Goal: Task Accomplishment & Management: Manage account settings

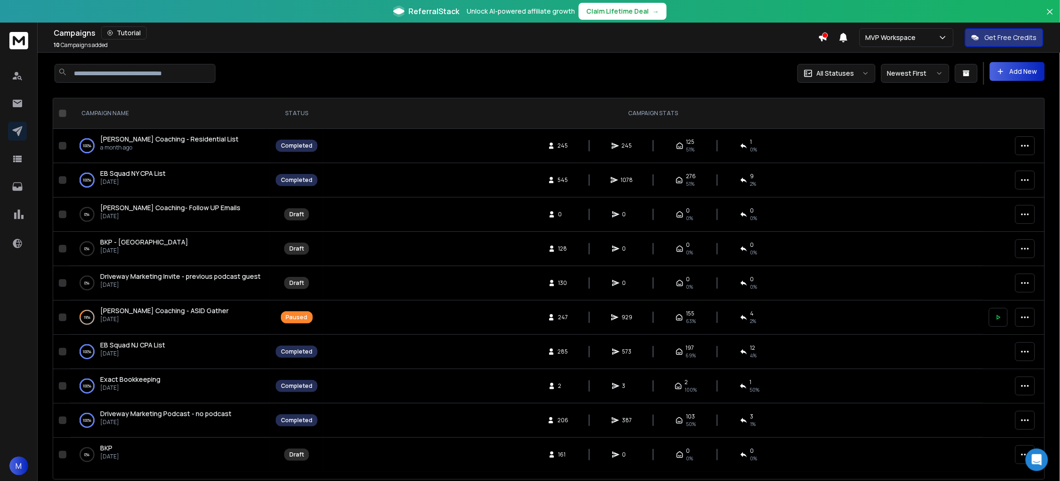
click at [144, 312] on span "[PERSON_NAME] Coaching - ASID Gather" at bounding box center [164, 310] width 128 height 9
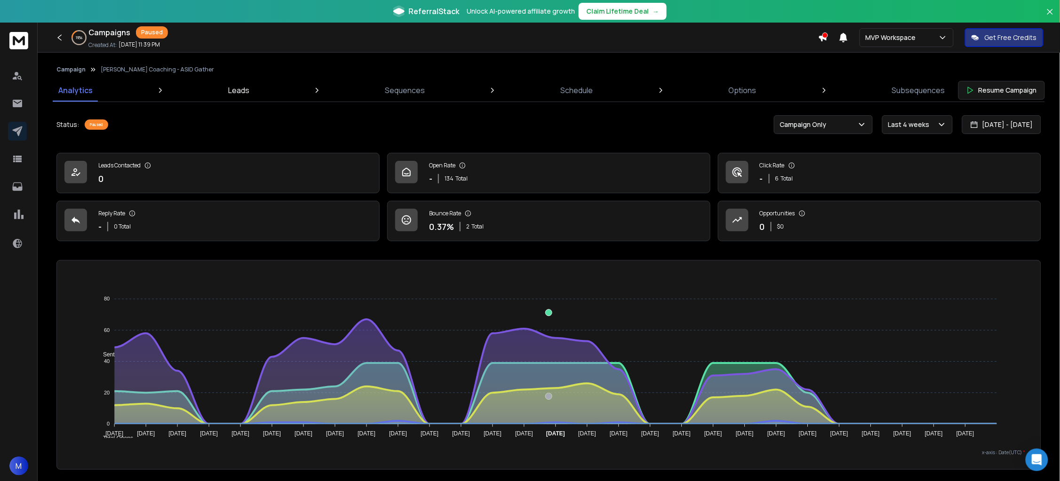
click at [240, 93] on p "Leads" at bounding box center [238, 90] width 21 height 11
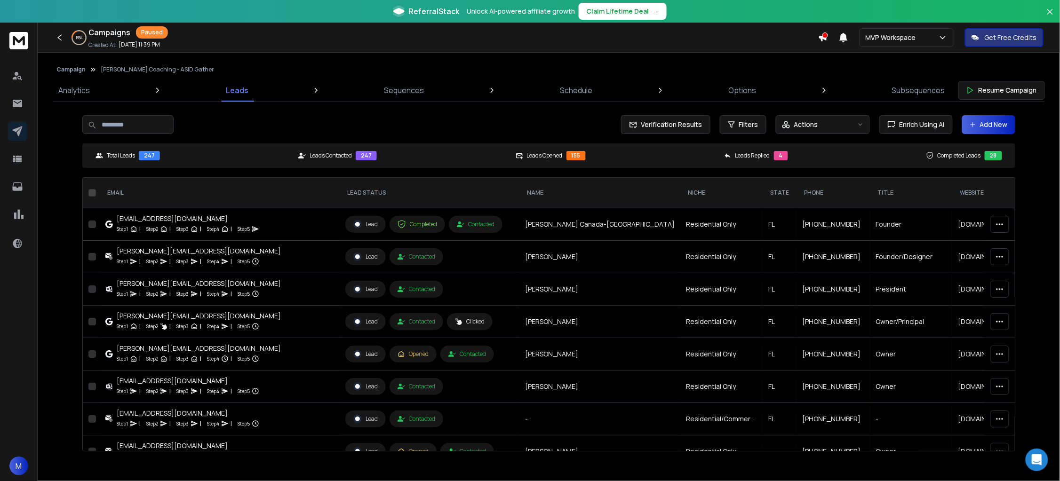
click at [152, 122] on input at bounding box center [127, 124] width 91 height 19
type input "*"
click at [300, 116] on div "Verification Results Filters Actions Enrich Using AI Add New" at bounding box center [548, 124] width 933 height 19
click at [90, 194] on button "Select this Page" at bounding box center [92, 193] width 8 height 8
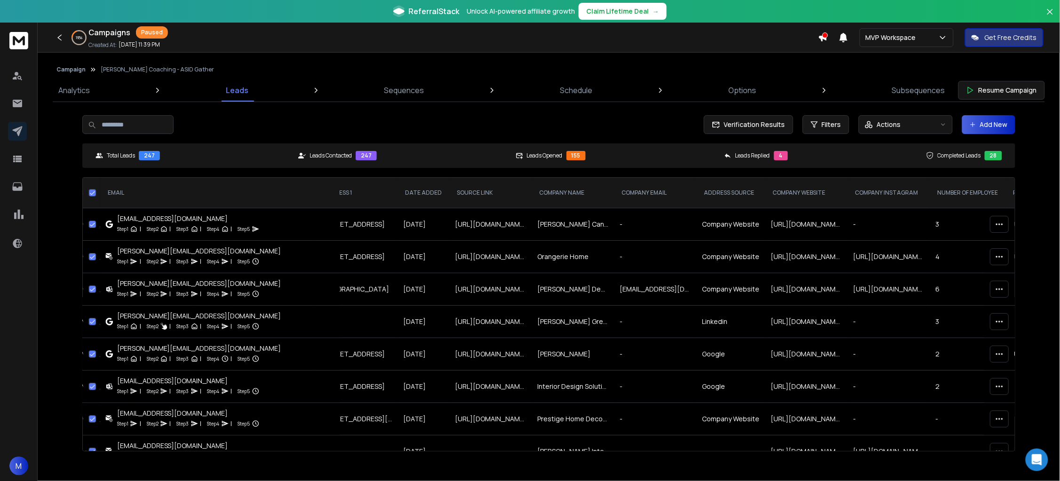
scroll to position [0, 939]
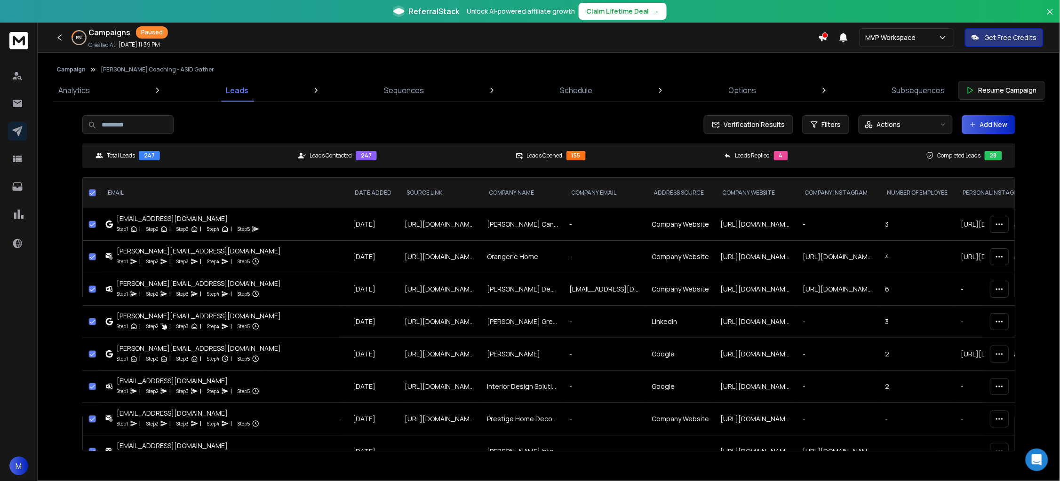
click at [992, 233] on button "button" at bounding box center [999, 224] width 19 height 17
click at [932, 122] on div "Actions" at bounding box center [899, 124] width 71 height 9
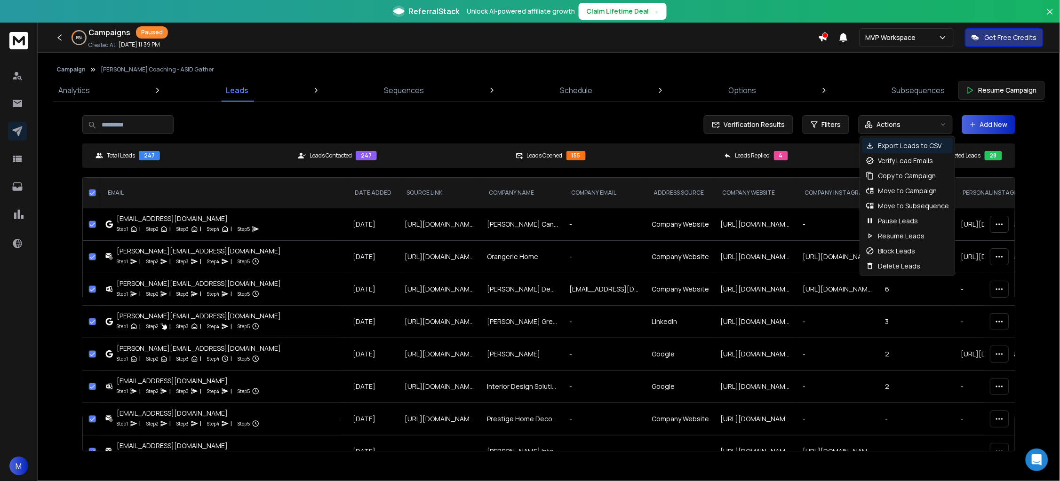
click at [613, 123] on div "Verification Results Filters Actions Add New" at bounding box center [548, 124] width 933 height 19
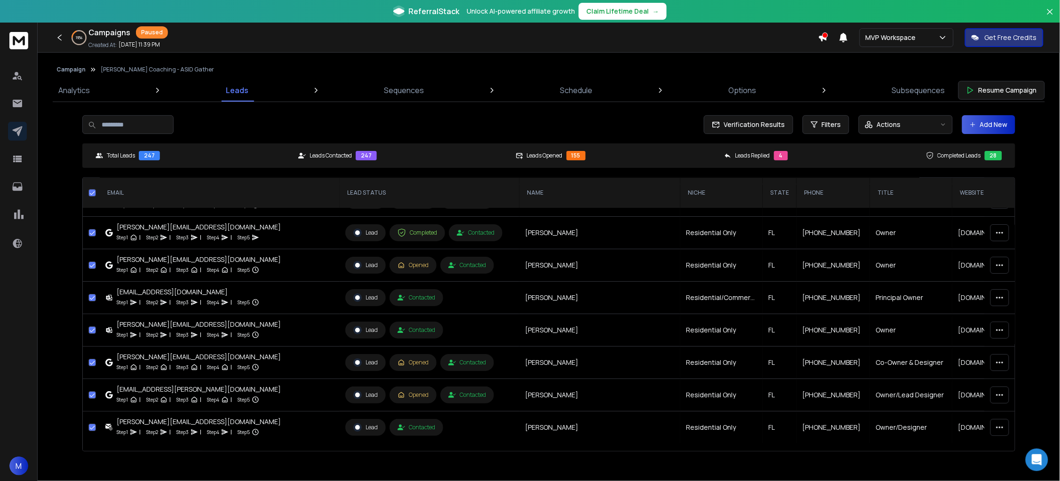
scroll to position [2143, 0]
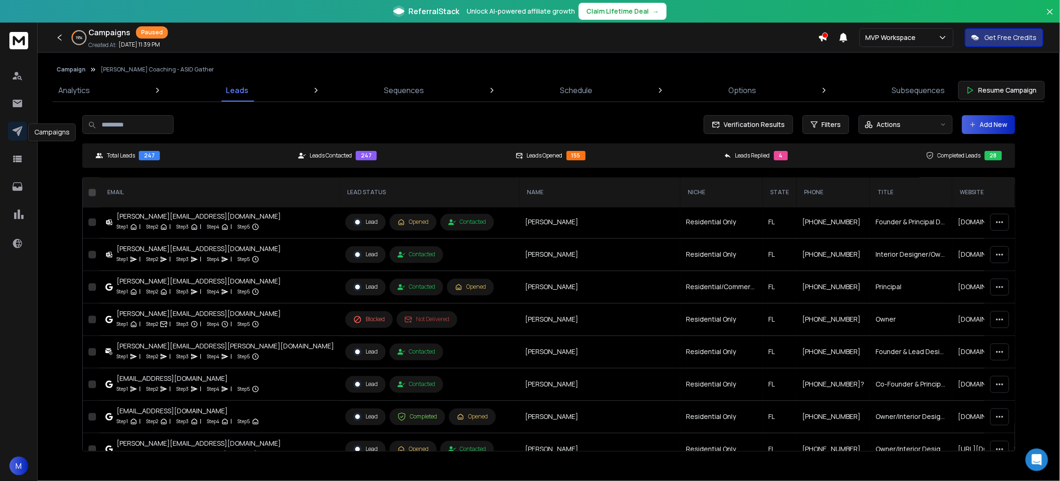
click at [23, 134] on icon at bounding box center [17, 131] width 11 height 11
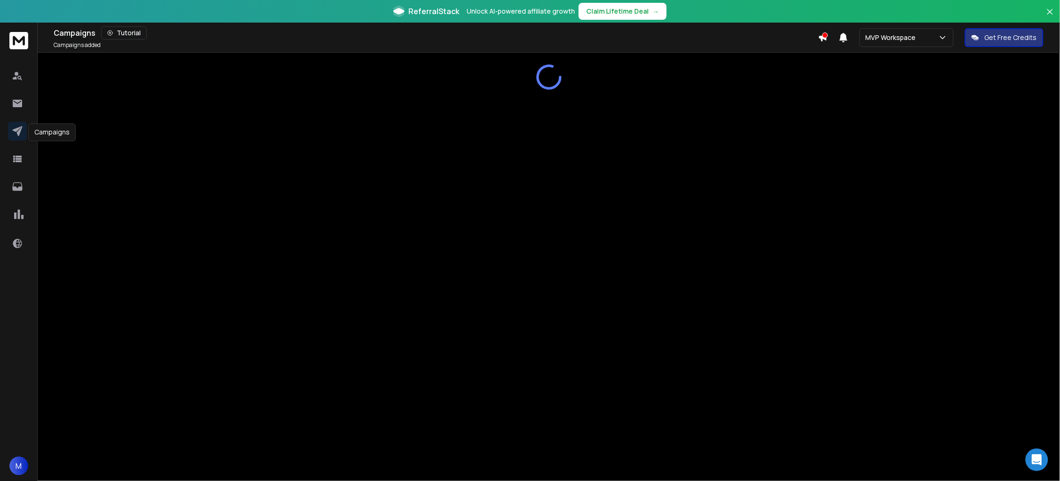
click at [22, 134] on icon at bounding box center [17, 131] width 11 height 11
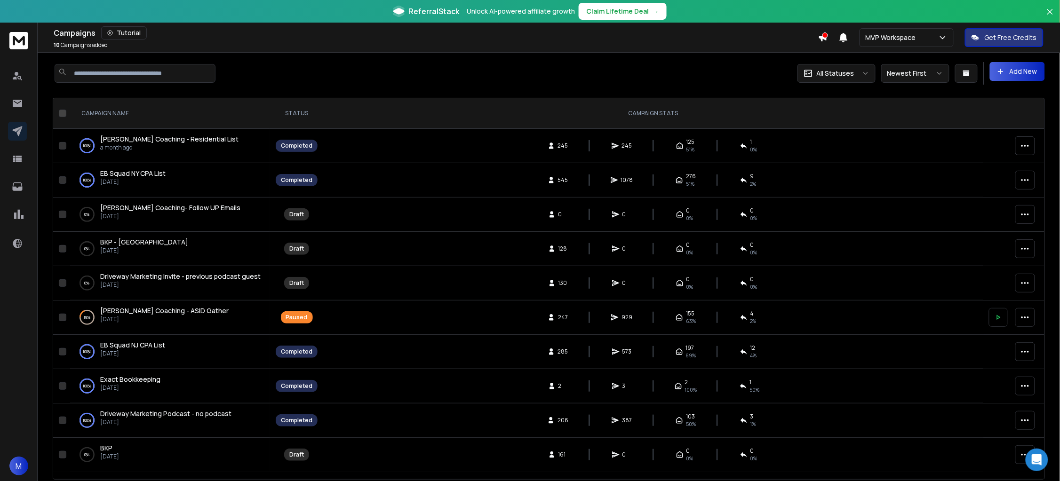
scroll to position [0, 0]
click at [126, 139] on span "[PERSON_NAME] Coaching - Residential List" at bounding box center [169, 138] width 138 height 9
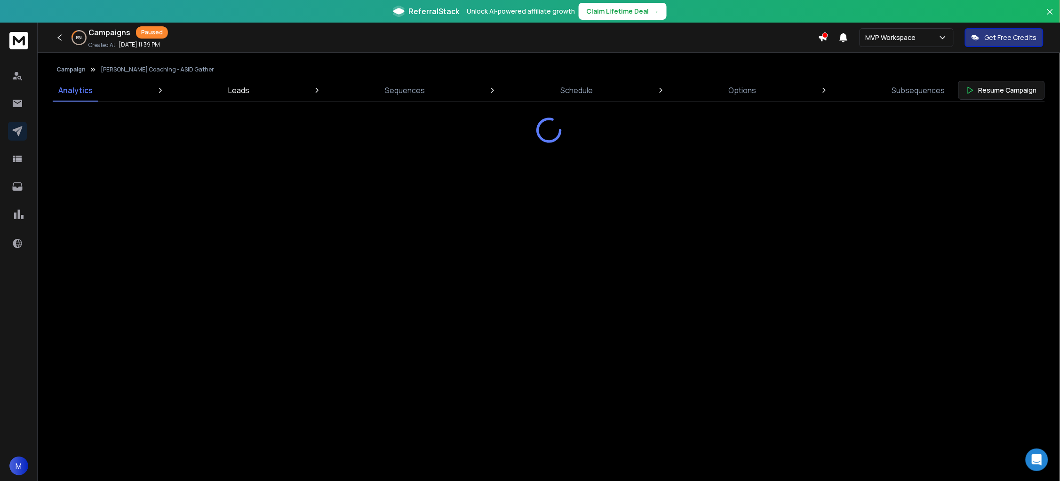
click at [245, 97] on link "Leads" at bounding box center [238, 90] width 32 height 23
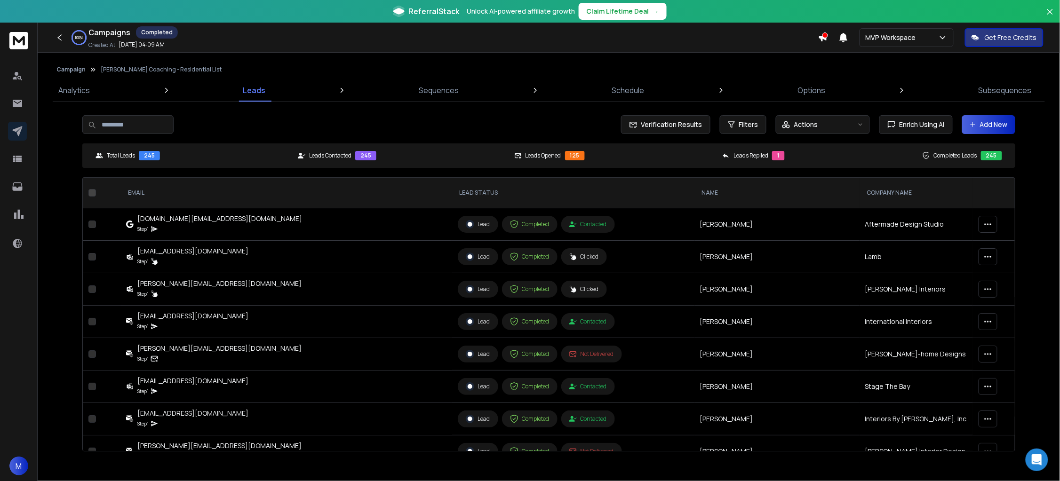
click at [131, 130] on input at bounding box center [127, 124] width 91 height 19
type input "*****"
click at [491, 126] on div "***** Verification Results Filters Actions Enrich Using AI Add New" at bounding box center [548, 124] width 933 height 19
click at [403, 119] on div "***** Verification Results Filters Actions Enrich Using AI Add New" at bounding box center [548, 124] width 933 height 19
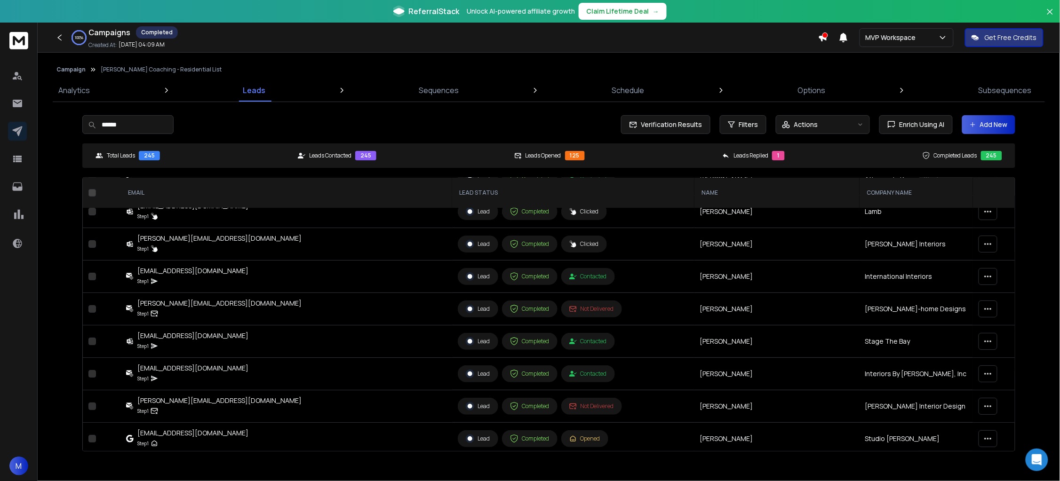
scroll to position [46, 0]
click at [15, 132] on icon at bounding box center [17, 132] width 10 height 10
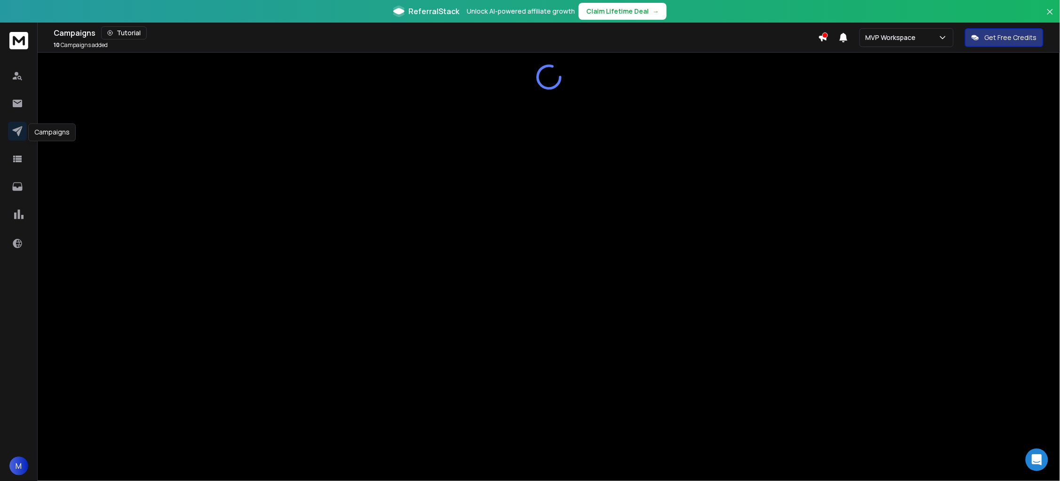
click at [16, 132] on icon at bounding box center [17, 132] width 10 height 10
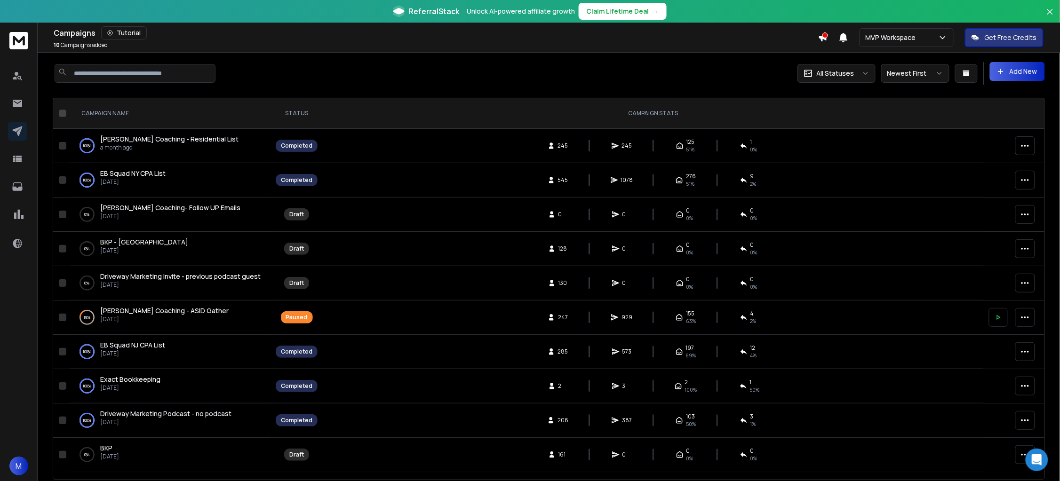
click at [149, 310] on span "[PERSON_NAME] Coaching - ASID Gather" at bounding box center [164, 310] width 128 height 9
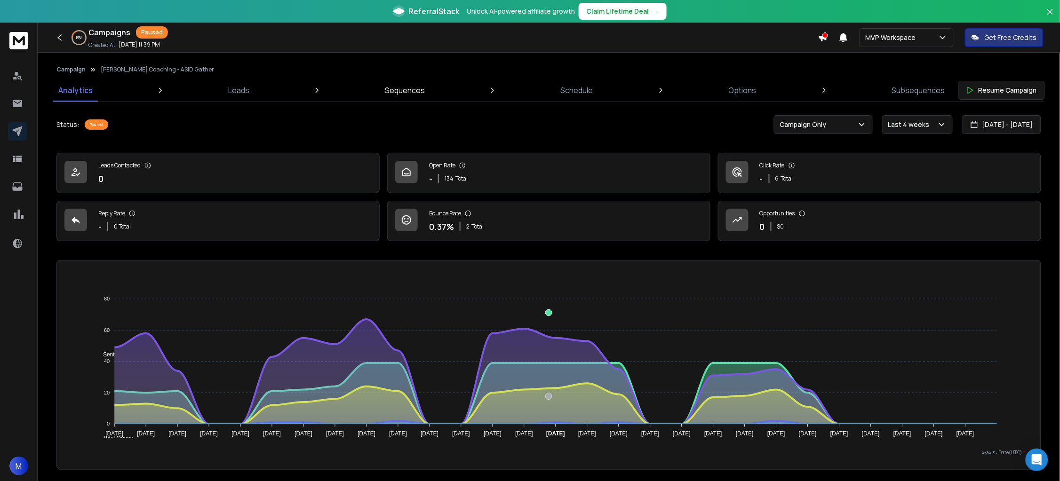
click at [380, 88] on link "Sequences" at bounding box center [404, 90] width 51 height 23
click at [405, 95] on p "Sequences" at bounding box center [405, 90] width 40 height 11
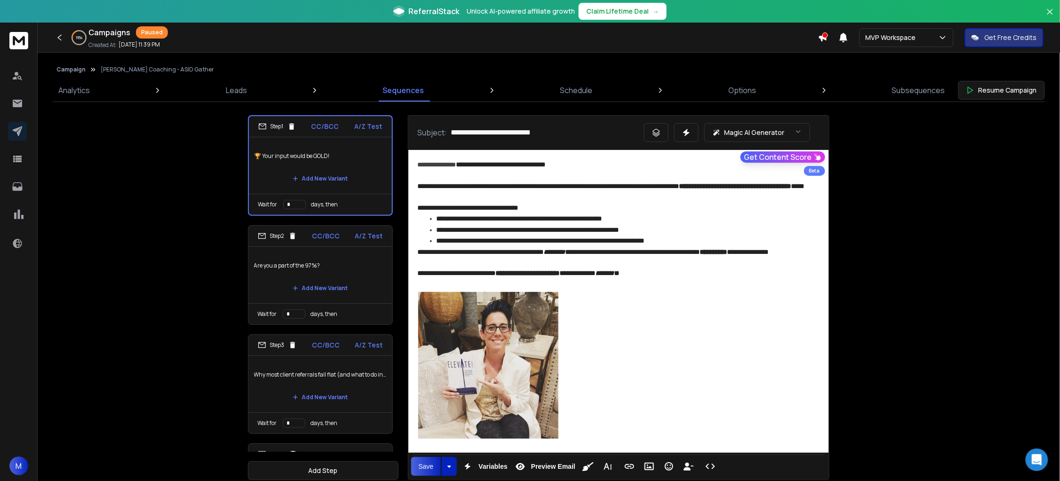
click at [348, 270] on p "Are you a part of the 97%?" at bounding box center [320, 266] width 133 height 26
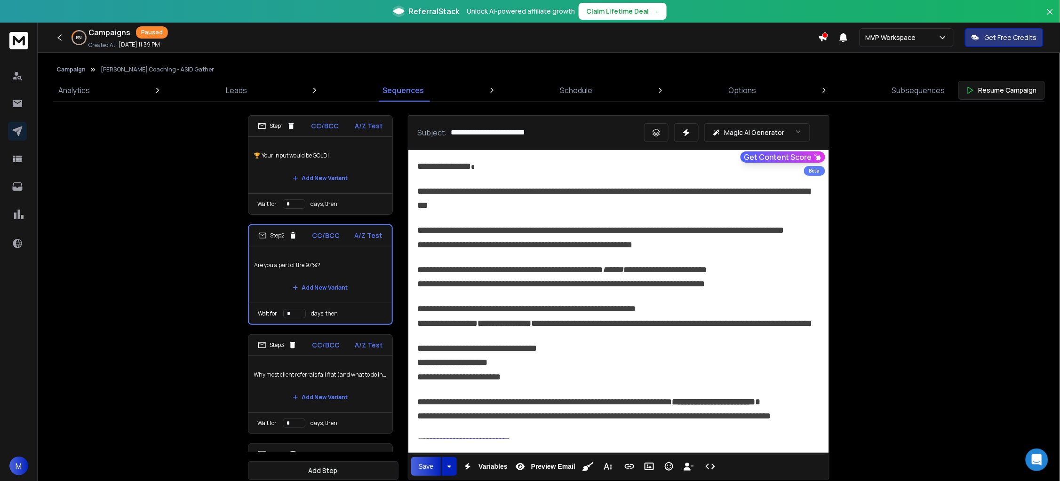
click at [356, 164] on p "🏆 Your input would be GOLD!" at bounding box center [320, 155] width 133 height 26
type input "**********"
